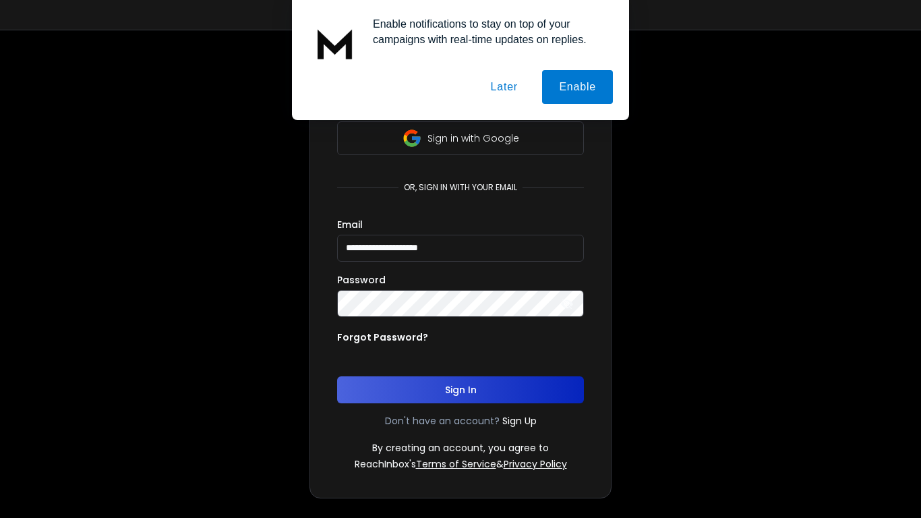
type input "**********"
click at [460, 389] on button "Sign In" at bounding box center [460, 389] width 247 height 27
